Goal: Information Seeking & Learning: Find contact information

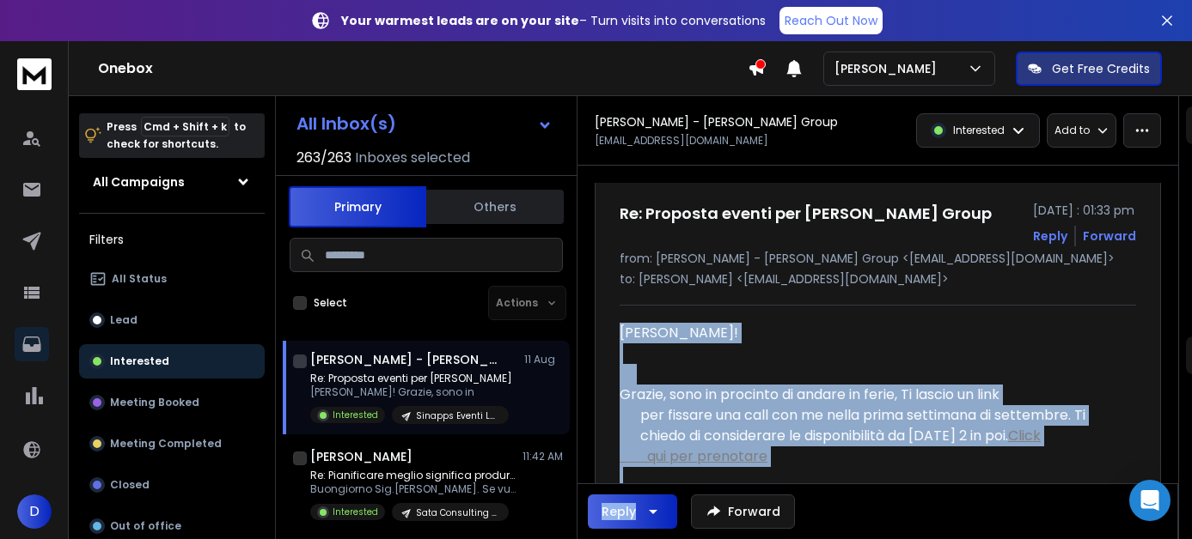
scroll to position [47, 0]
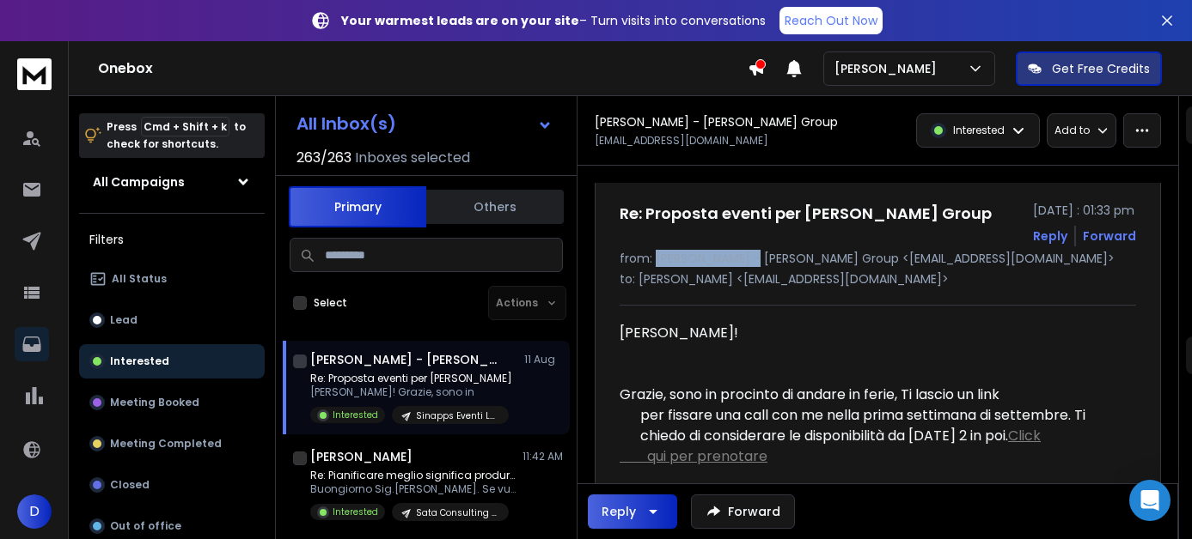
drag, startPoint x: 657, startPoint y: 255, endPoint x: 740, endPoint y: 261, distance: 82.7
click at [740, 261] on p "from: [PERSON_NAME] - [PERSON_NAME] Group <[EMAIL_ADDRESS][DOMAIN_NAME]>" at bounding box center [877, 258] width 516 height 17
copy p "[PERSON_NAME]"
drag, startPoint x: 848, startPoint y: 259, endPoint x: 891, endPoint y: 253, distance: 43.4
click at [904, 254] on p "from: [PERSON_NAME] - [PERSON_NAME] Group <[EMAIL_ADDRESS][DOMAIN_NAME]>" at bounding box center [877, 258] width 516 height 17
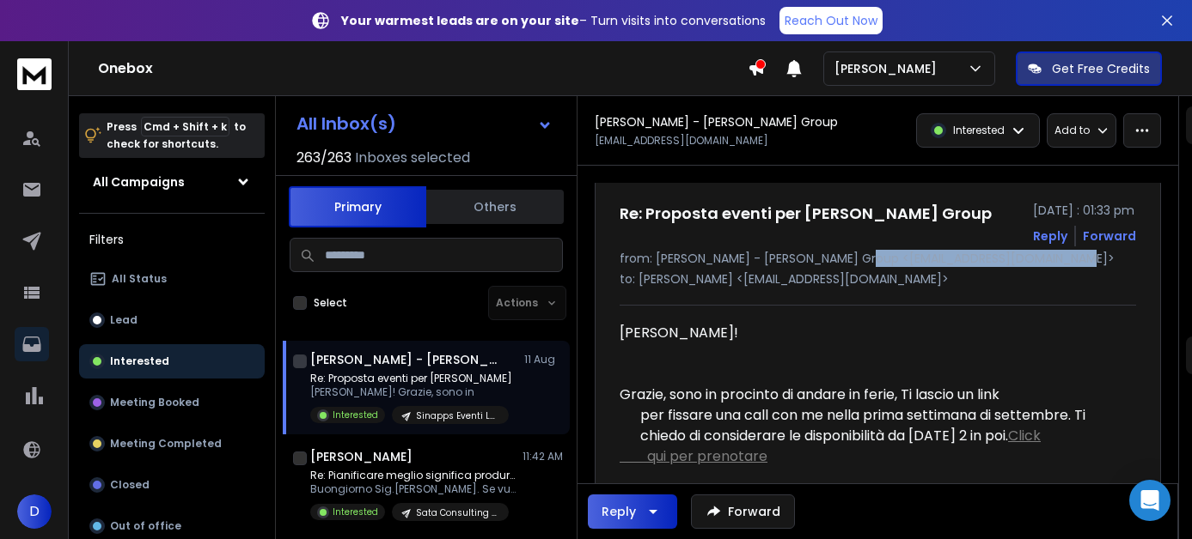
drag, startPoint x: 846, startPoint y: 259, endPoint x: 1022, endPoint y: 267, distance: 176.3
click at [1022, 267] on div "Re: Proposta eventi per [PERSON_NAME] Group [DATE] : 01:33 pm Reply Forward fro…" at bounding box center [877, 245] width 516 height 86
click at [1024, 261] on p "from: [PERSON_NAME] - [PERSON_NAME] Group <[EMAIL_ADDRESS][DOMAIN_NAME]>" at bounding box center [877, 258] width 516 height 17
drag, startPoint x: 1021, startPoint y: 259, endPoint x: 844, endPoint y: 260, distance: 177.8
click at [844, 260] on p "from: [PERSON_NAME] - [PERSON_NAME] Group <[EMAIL_ADDRESS][DOMAIN_NAME]>" at bounding box center [877, 258] width 516 height 17
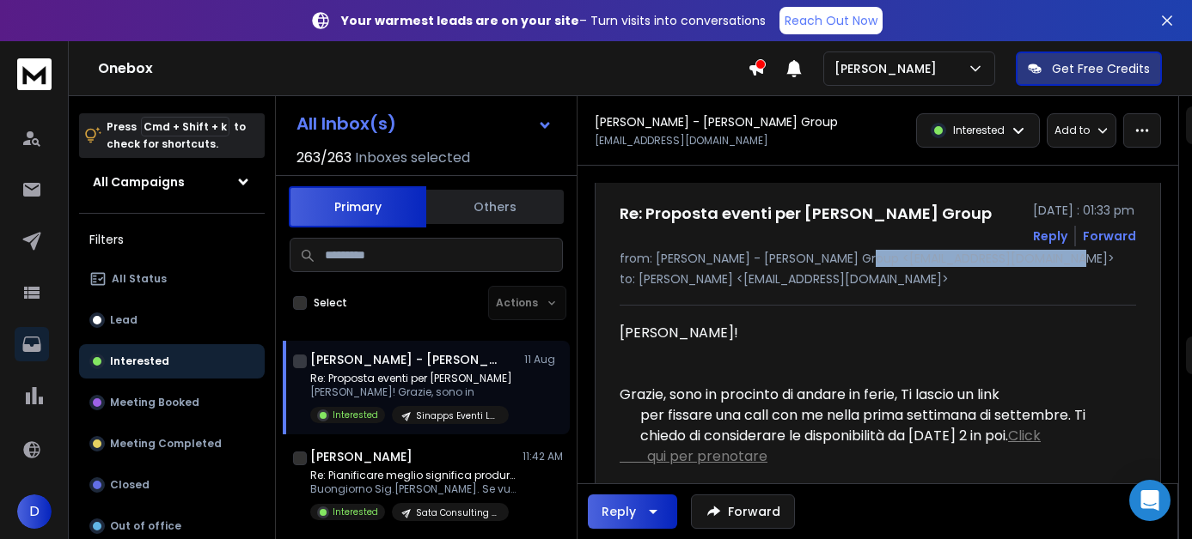
copy p "[EMAIL_ADDRESS][DOMAIN_NAME]"
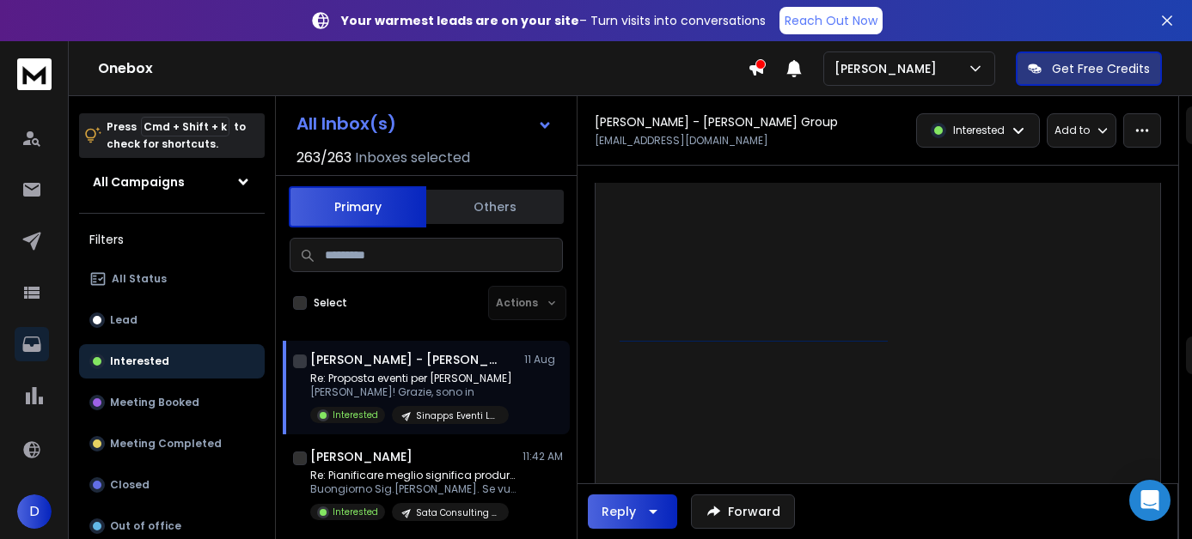
scroll to position [3824, 0]
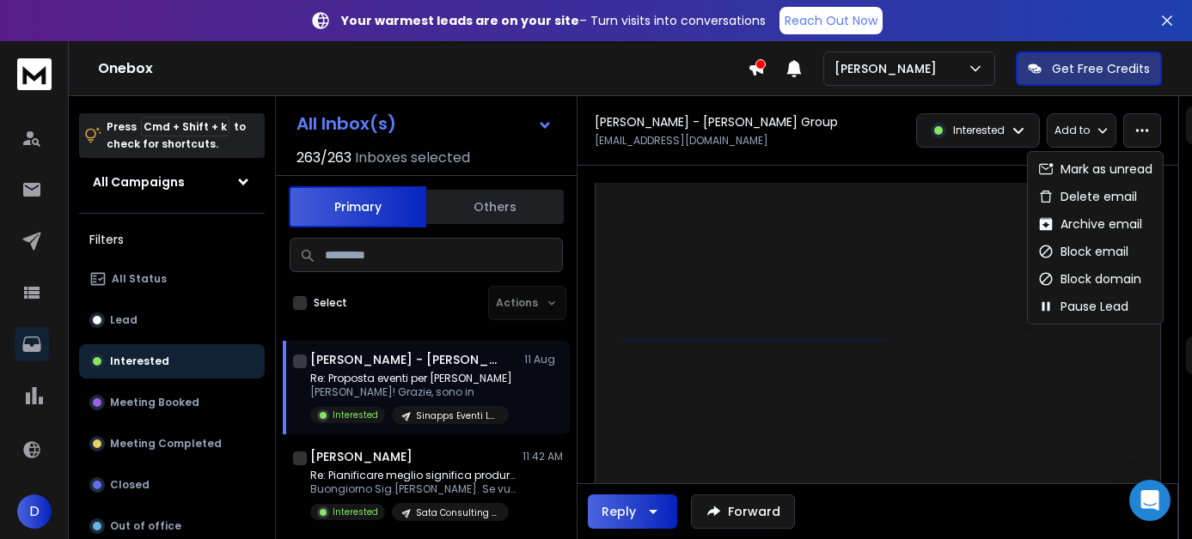
click at [1133, 133] on button "button" at bounding box center [1142, 130] width 38 height 34
click at [1107, 172] on div "Mark as unread" at bounding box center [1095, 169] width 114 height 17
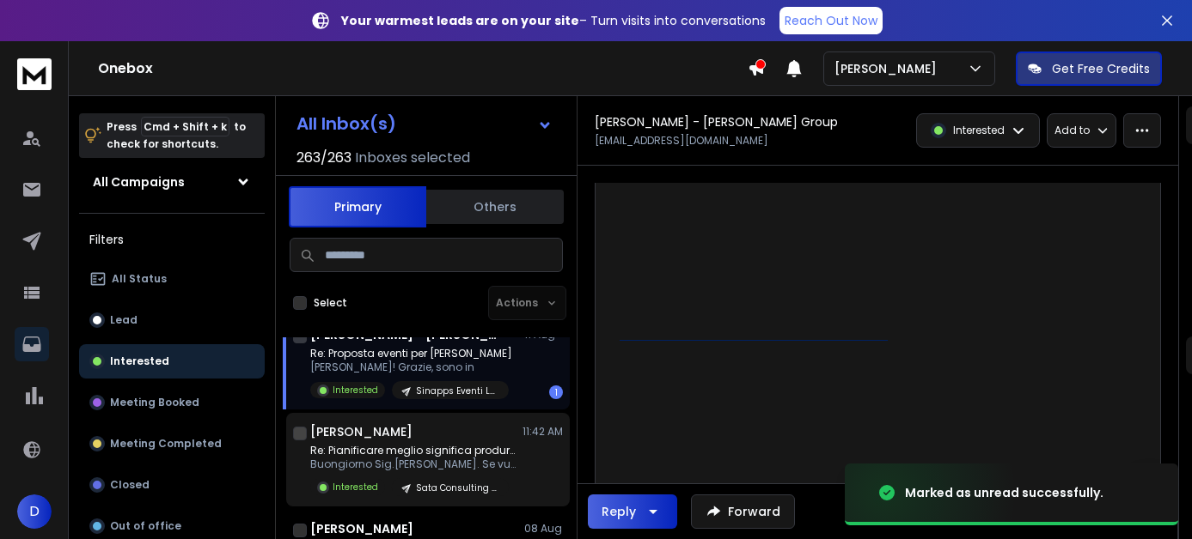
scroll to position [26, 0]
click at [524, 477] on div "Re: Pianificare meglio significa produrre Buongiorno Sig.[PERSON_NAME]. Se vuol…" at bounding box center [436, 469] width 253 height 52
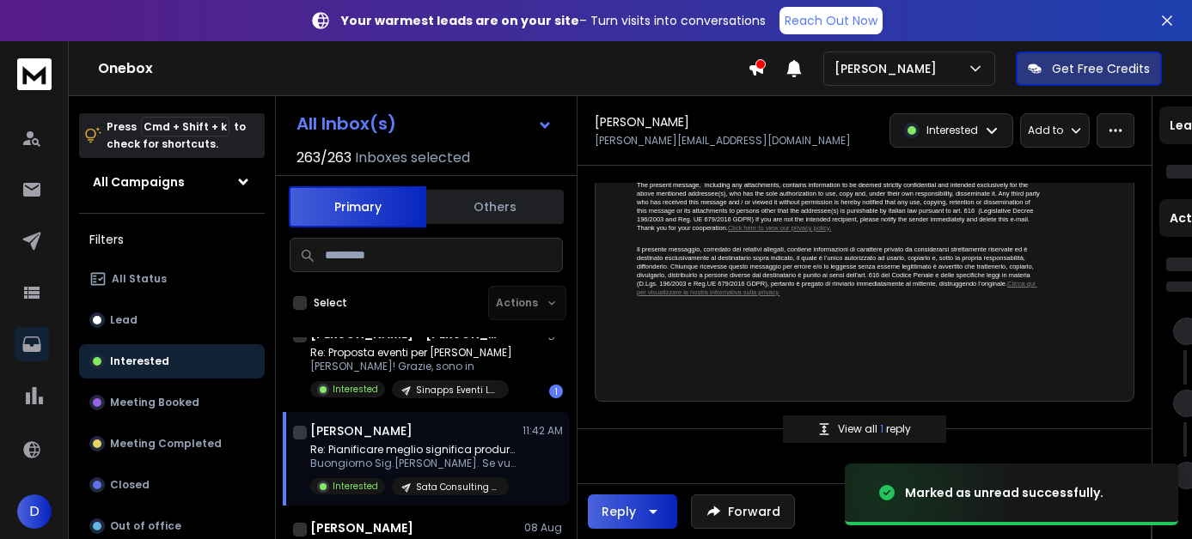
scroll to position [3619, 0]
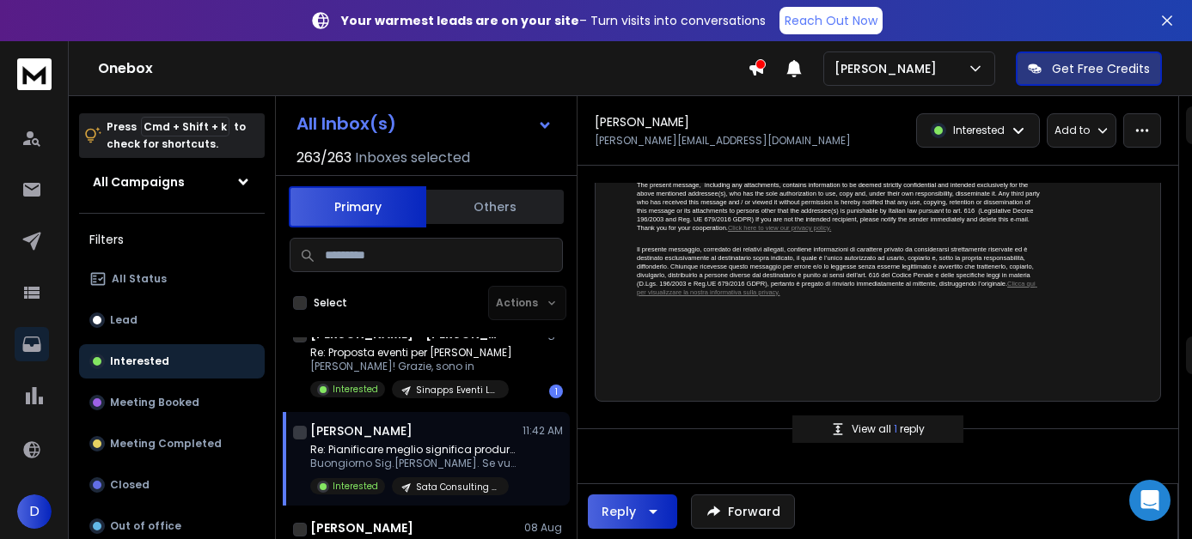
click at [1160, 135] on button "button" at bounding box center [1142, 130] width 38 height 34
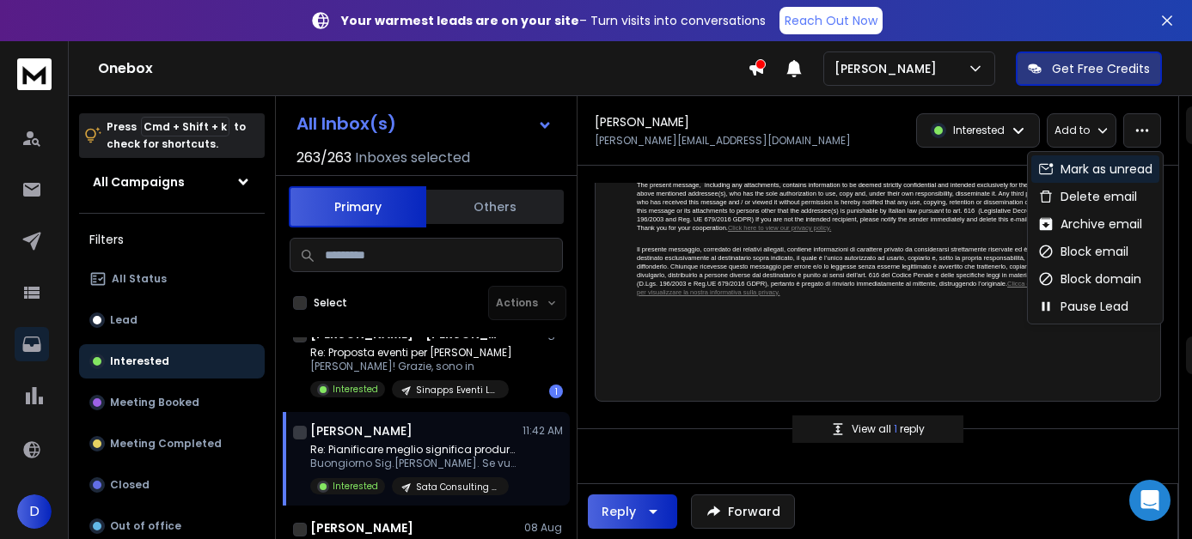
click at [1092, 174] on div "Mark as unread" at bounding box center [1095, 169] width 114 height 17
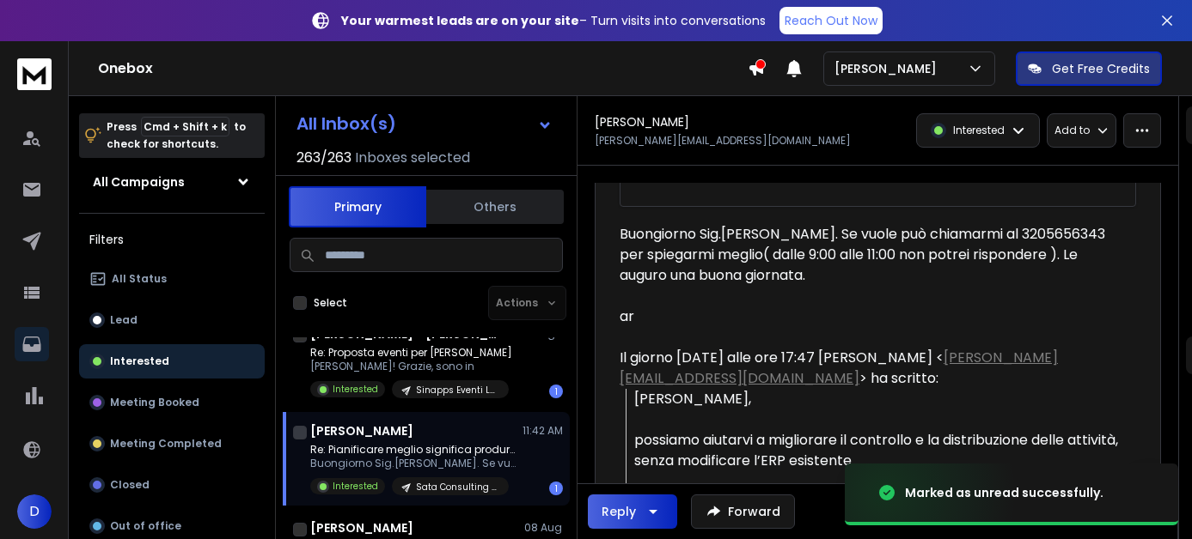
scroll to position [2014, 0]
